Goal: Information Seeking & Learning: Find contact information

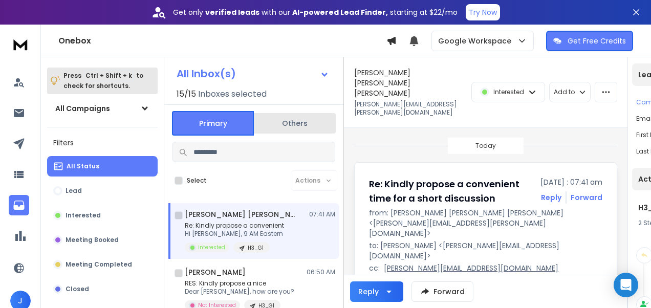
scroll to position [249, 0]
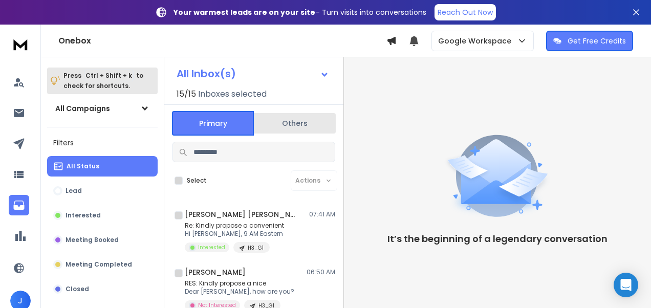
click at [388, 172] on div "It’s the beginning of a legendary conversation" at bounding box center [497, 188] width 307 height 262
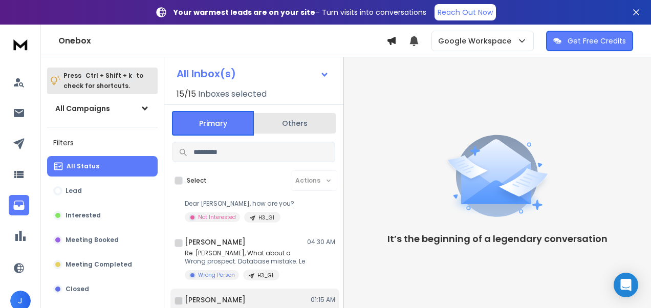
scroll to position [87, 0]
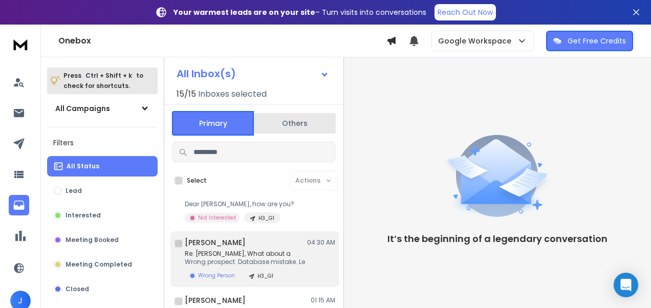
click at [232, 248] on div "Pierre Asseo 04:30 AM Re: Pierre, What about a Wrong prospect. Database mistake…" at bounding box center [260, 258] width 150 height 43
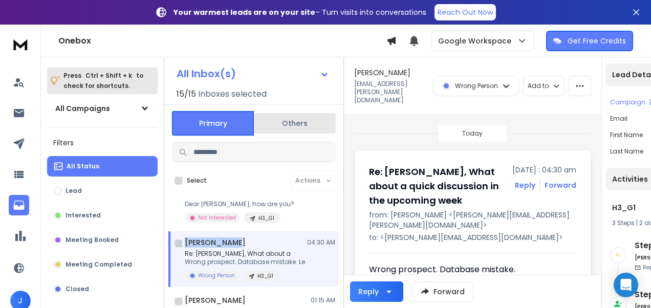
drag, startPoint x: 230, startPoint y: 239, endPoint x: 183, endPoint y: 239, distance: 47.6
click at [183, 239] on div "Pierre Asseo 04:30 AM Re: Pierre, What about a Wrong prospect. Database mistake…" at bounding box center [254, 259] width 169 height 56
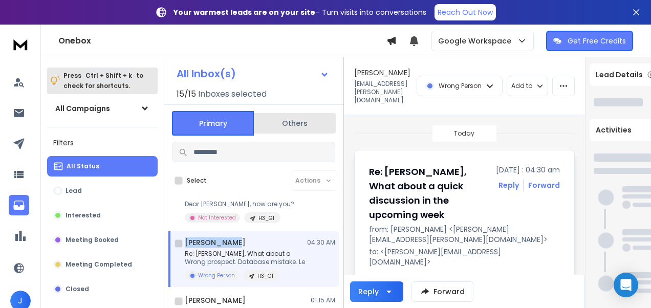
copy div "[PERSON_NAME]"
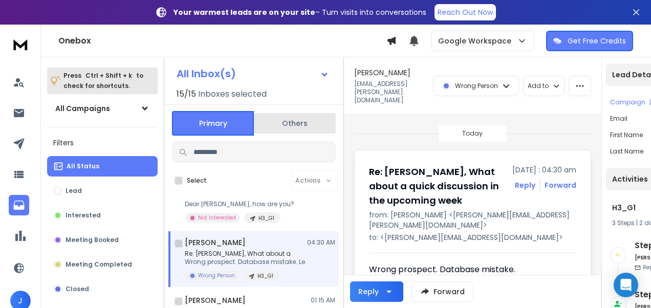
click at [427, 82] on div "Pierre Asseo Pierre Asseo pierre.asseo@wabel.com" at bounding box center [390, 86] width 73 height 37
copy p "pierre.asseo@wabel.com"
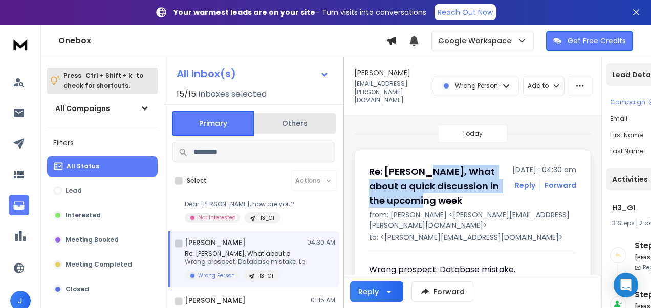
drag, startPoint x: 415, startPoint y: 152, endPoint x: 450, endPoint y: 181, distance: 44.3
click at [450, 181] on h1 "Re: Pierre, What about a quick discussion in the upcoming week" at bounding box center [437, 186] width 137 height 43
copy h1 "What about a quick discussion in the upcoming week"
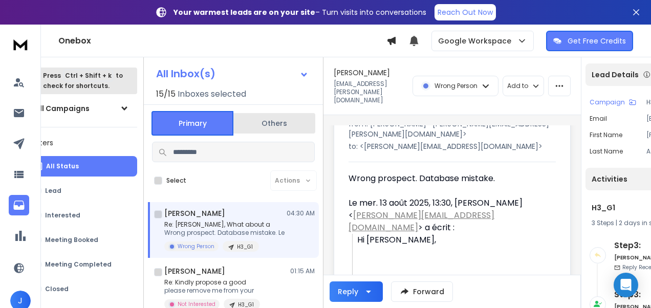
scroll to position [93, 0]
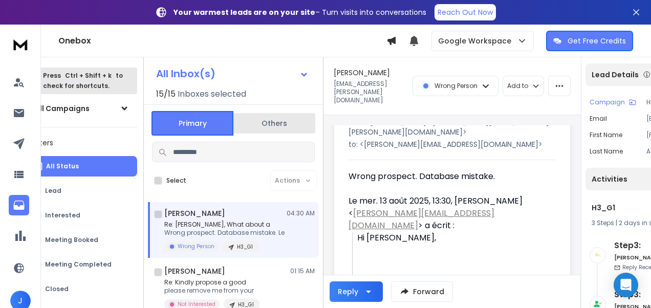
drag, startPoint x: 356, startPoint y: 249, endPoint x: 384, endPoint y: 258, distance: 28.6
copy blockquote "Have you had any chance to go through the below email?"
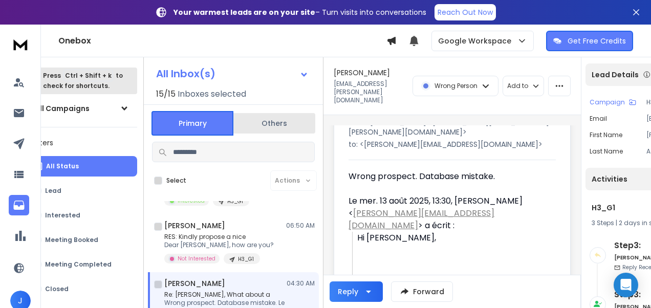
scroll to position [46, 0]
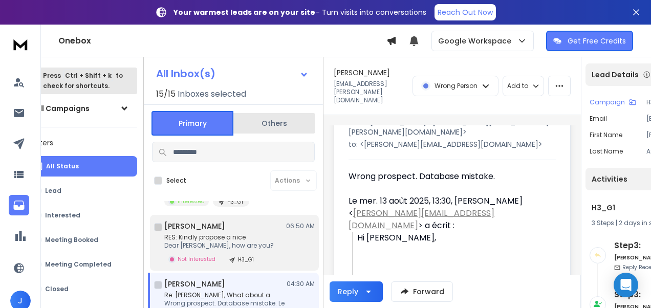
click at [247, 239] on p "RES: Kindly propose a nice" at bounding box center [218, 237] width 109 height 8
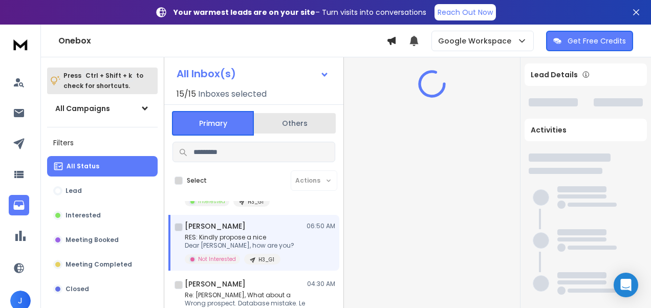
scroll to position [0, 0]
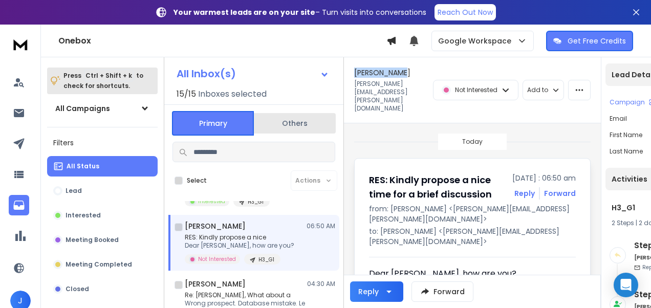
drag, startPoint x: 400, startPoint y: 71, endPoint x: 348, endPoint y: 73, distance: 52.7
click at [348, 73] on div "Luiz Americo Luiz Americo luiz.rico@kron.com.br Not Interested Add to Not Inter…" at bounding box center [472, 90] width 257 height 66
copy h1 "[PERSON_NAME]"
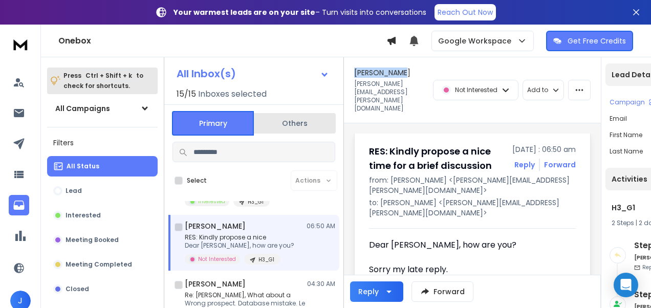
scroll to position [31, 0]
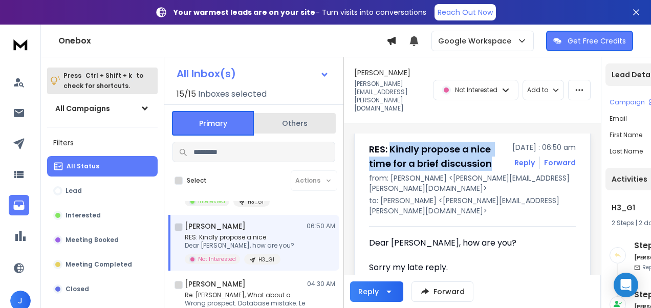
drag, startPoint x: 392, startPoint y: 123, endPoint x: 433, endPoint y: 148, distance: 48.2
click at [433, 148] on h1 "RES: Kindly propose a nice time for a brief discussion" at bounding box center [437, 156] width 137 height 29
copy h1 "Kindly propose a nice time for a brief discussion"
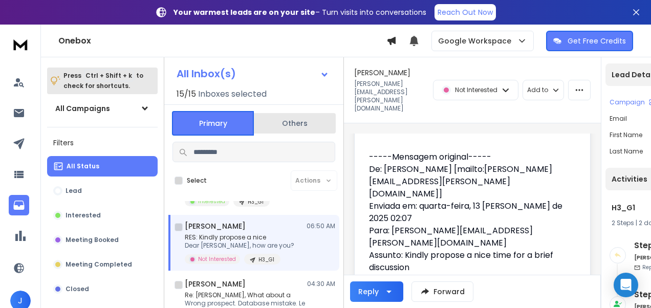
scroll to position [376, 0]
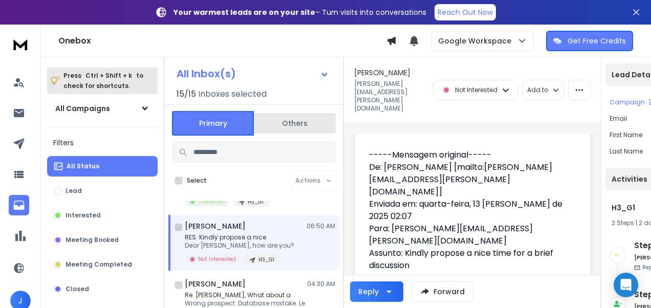
drag, startPoint x: 368, startPoint y: 209, endPoint x: 488, endPoint y: 223, distance: 121.6
copy div "I respect your busy schedule and understand you might be swamped with work"
click at [422, 86] on div "Luiz Americo Luiz Americo luiz.rico@kron.com.br" at bounding box center [390, 90] width 73 height 45
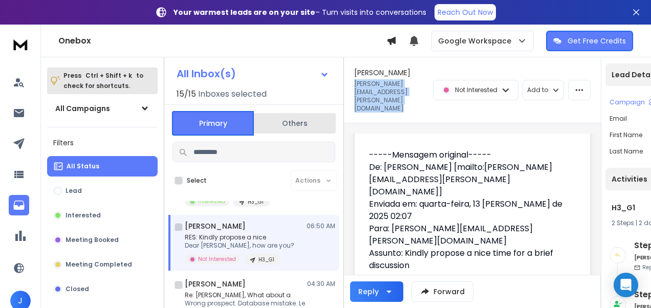
click at [422, 86] on div "Luiz Americo Luiz Americo luiz.rico@kron.com.br" at bounding box center [390, 90] width 73 height 45
copy p "luiz.rico@kron.com.br"
